Goal: Navigation & Orientation: Find specific page/section

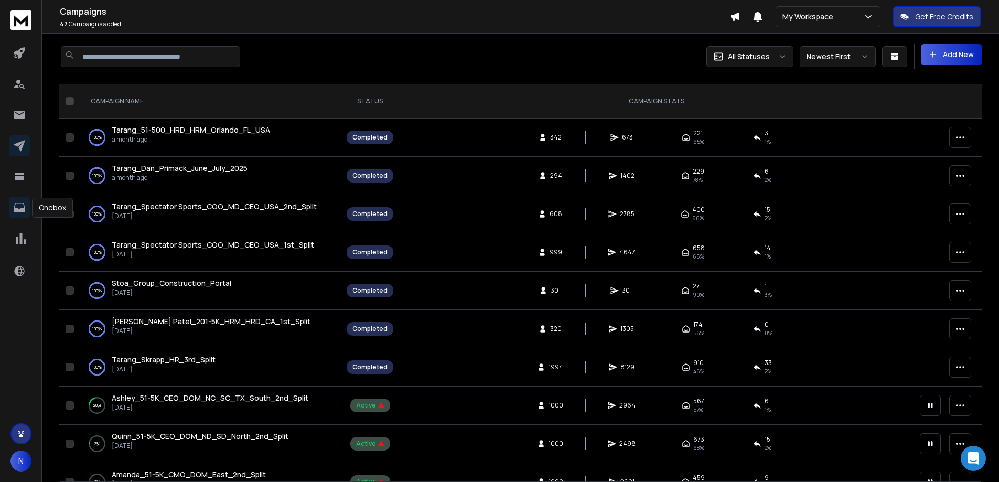
click at [20, 202] on icon at bounding box center [19, 207] width 13 height 13
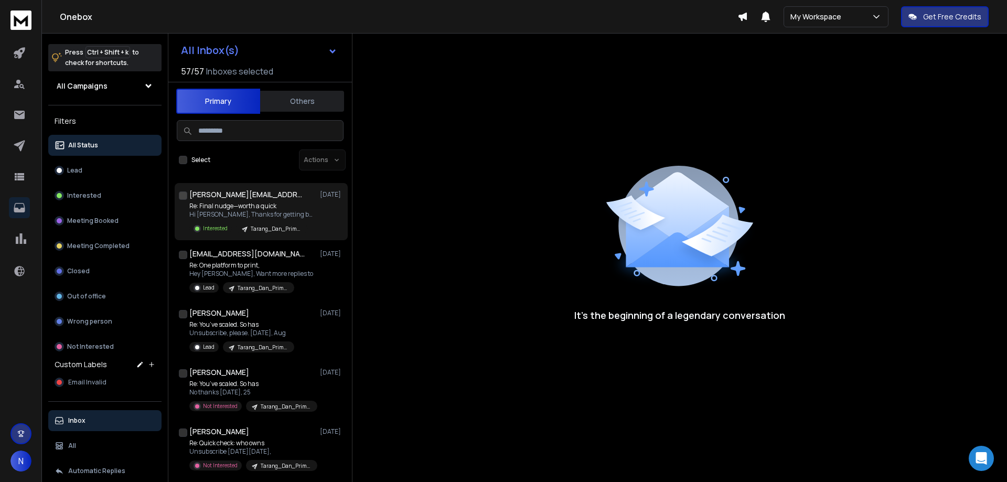
click at [224, 210] on p "Re: Final nudge—worth a quick" at bounding box center [252, 206] width 126 height 8
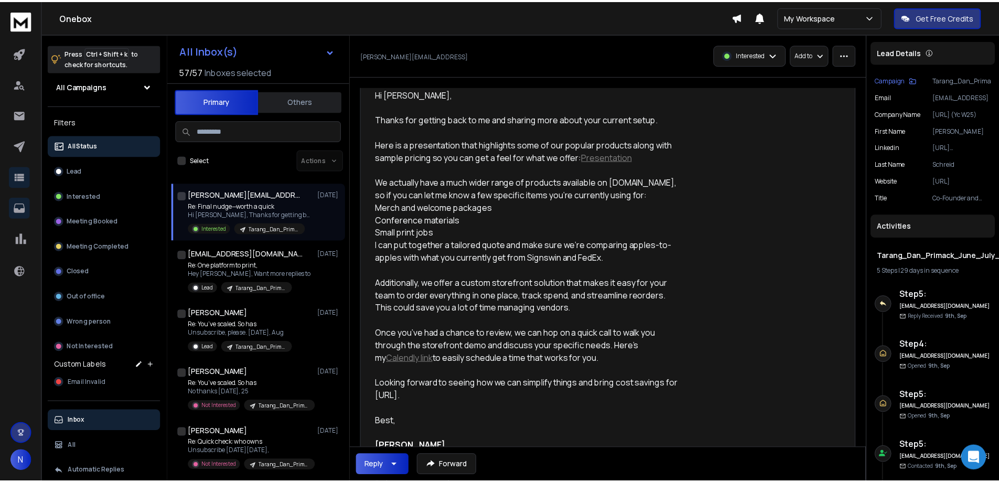
scroll to position [52, 0]
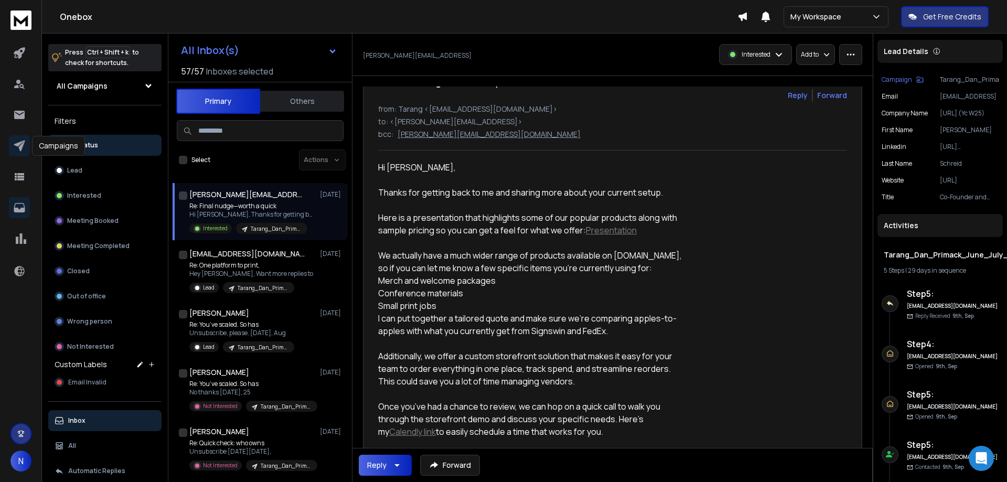
click at [18, 151] on icon at bounding box center [19, 145] width 13 height 13
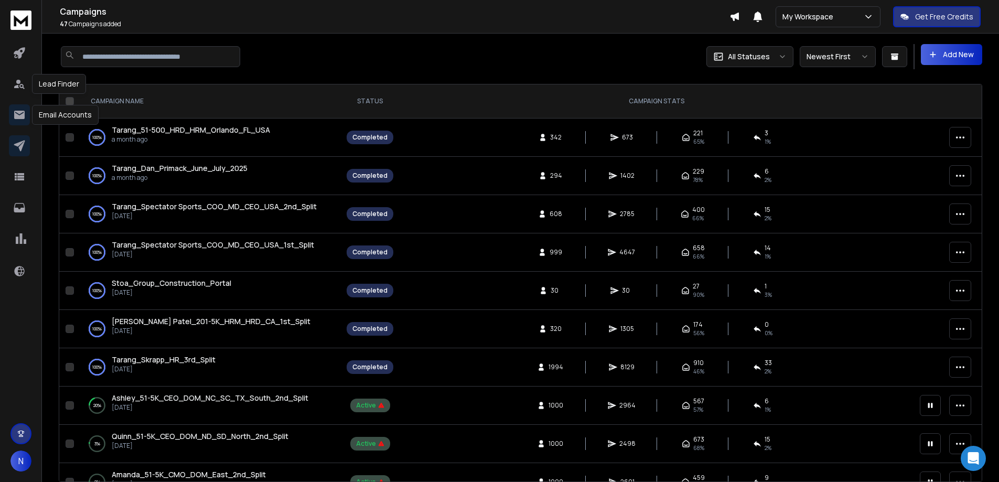
click at [19, 113] on icon at bounding box center [19, 115] width 10 height 8
